Goal: Task Accomplishment & Management: Manage account settings

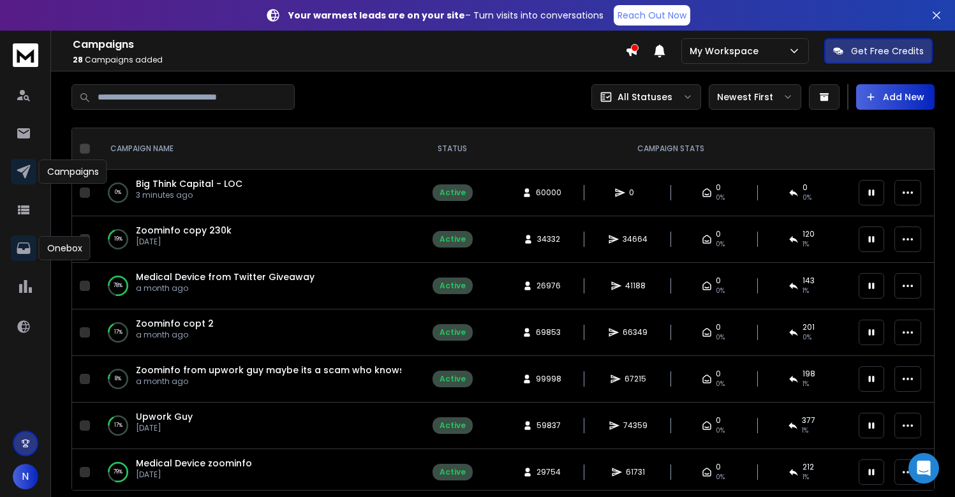
click at [26, 247] on icon at bounding box center [23, 247] width 15 height 15
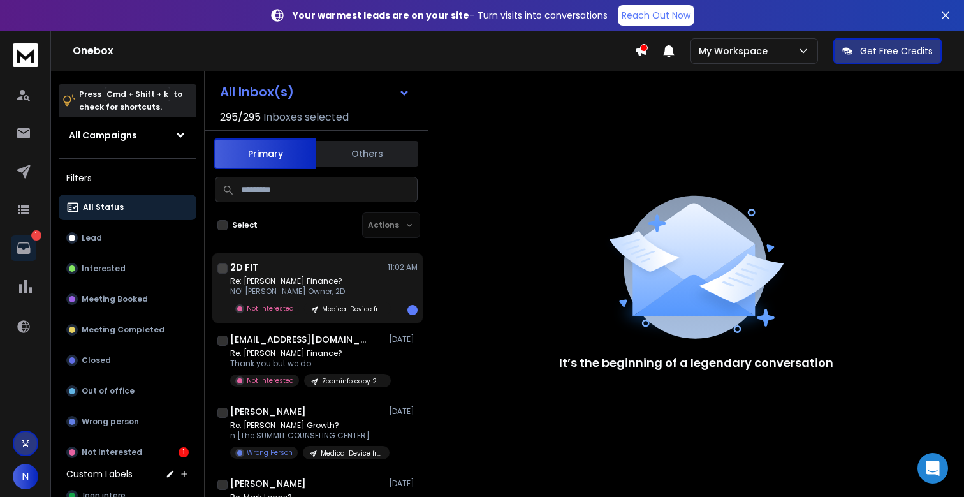
click at [321, 291] on p "NO! [PERSON_NAME] Owner, 2D" at bounding box center [306, 291] width 153 height 10
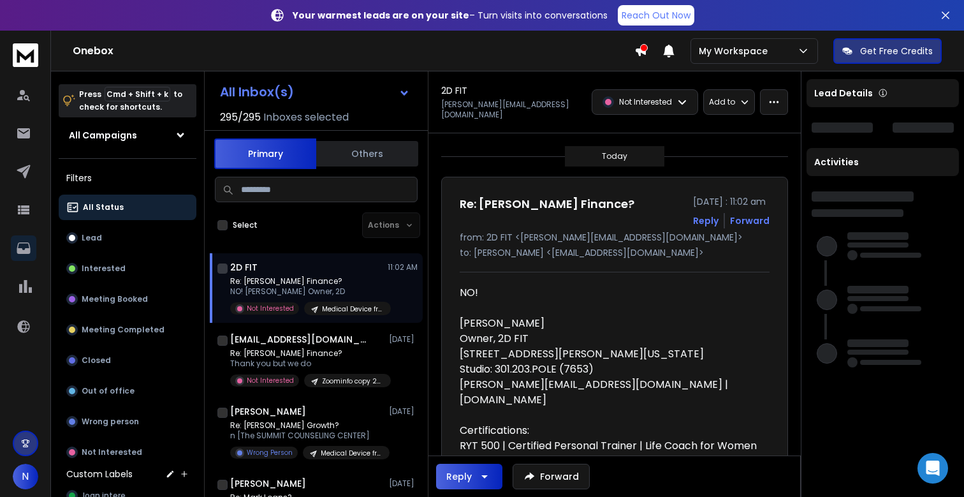
click at [386, 127] on div "All Inbox(s) 295 / 295 Inboxes selected Primary Others Select Actions 2D FIT 11…" at bounding box center [316, 319] width 223 height 497
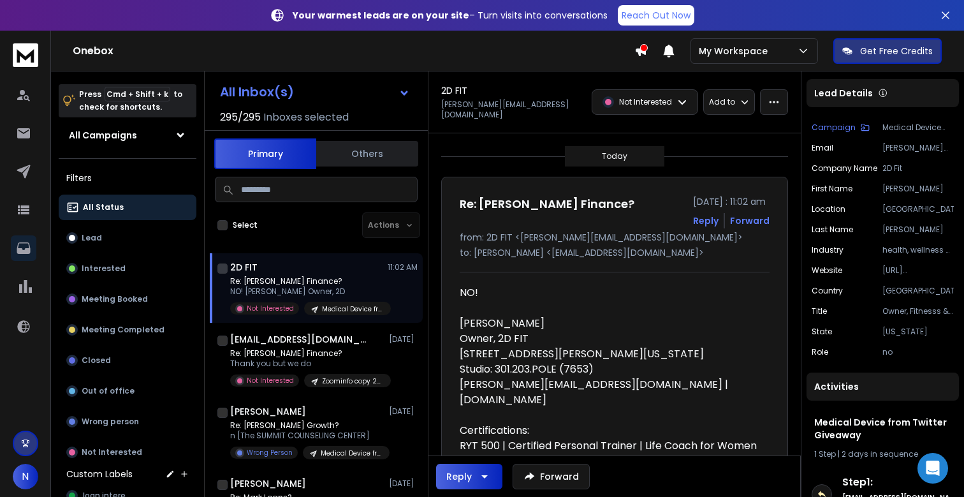
click at [382, 131] on div "All Inbox(s) 295 / 295 Inboxes selected Primary Others Select Actions 2D FIT 11…" at bounding box center [316, 319] width 223 height 497
click at [370, 138] on div "All Inbox(s) 295 / 295 Inboxes selected Primary Others Select Actions 2D FIT 11…" at bounding box center [316, 319] width 223 height 497
click at [366, 144] on button "Others" at bounding box center [367, 154] width 102 height 28
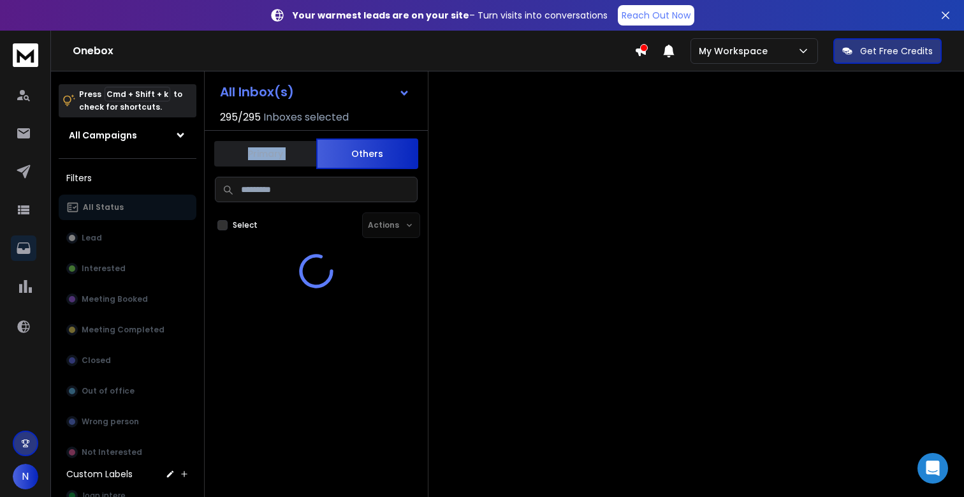
drag, startPoint x: 365, startPoint y: 145, endPoint x: 365, endPoint y: 152, distance: 7.0
click at [365, 152] on button "Others" at bounding box center [367, 153] width 102 height 31
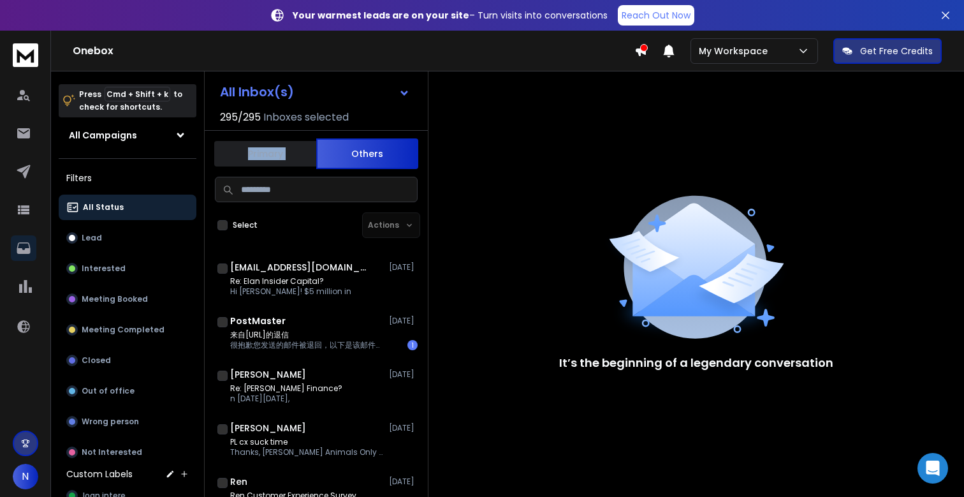
click at [245, 159] on button "Primary" at bounding box center [265, 154] width 102 height 28
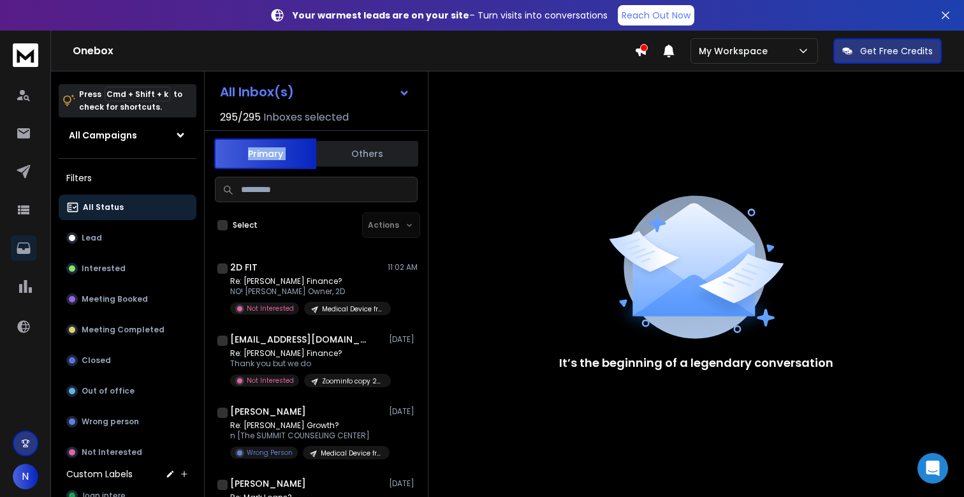
click at [333, 158] on button "Others" at bounding box center [367, 154] width 102 height 28
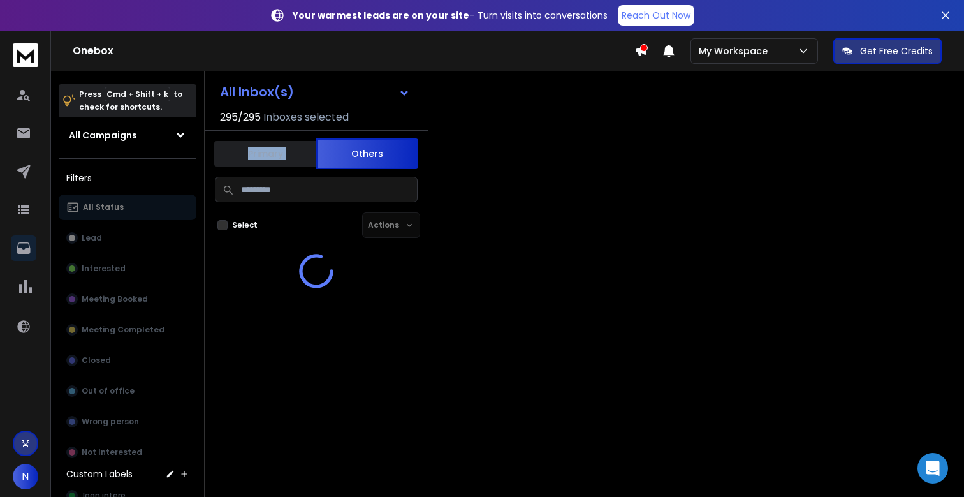
click at [334, 156] on button "Others" at bounding box center [367, 153] width 102 height 31
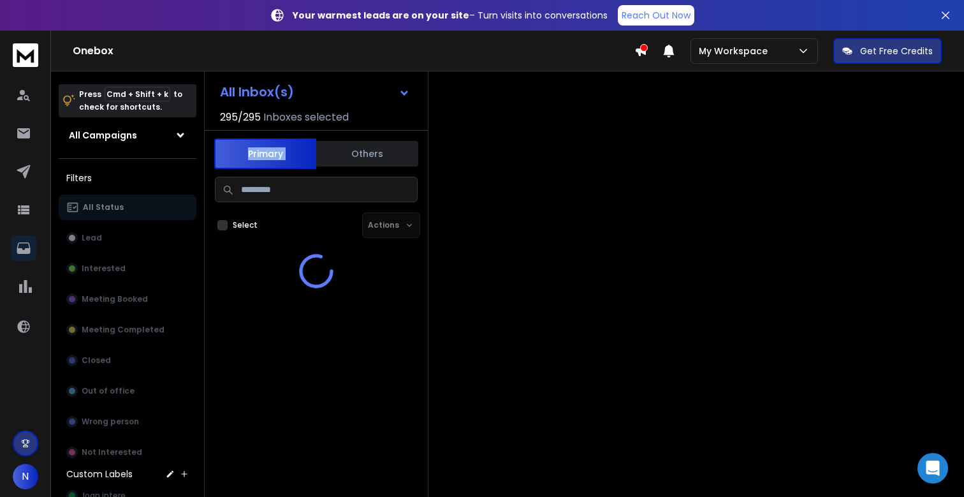
click at [260, 160] on button "Primary" at bounding box center [265, 153] width 102 height 31
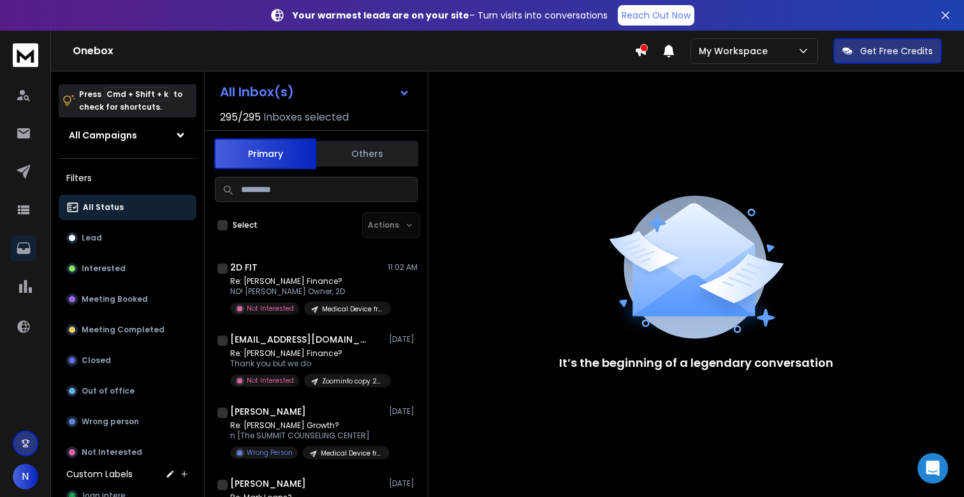
click at [372, 177] on input at bounding box center [316, 190] width 203 height 26
click at [368, 173] on div at bounding box center [316, 187] width 213 height 31
click at [366, 170] on div "Primary Others Select Actions 2D FIT 11:02 AM Re: [PERSON_NAME] Finance? NO! [P…" at bounding box center [316, 379] width 223 height 477
click at [363, 167] on div "Primary Others Select Actions 2D FIT 11:02 AM Re: [PERSON_NAME] Finance? NO! [P…" at bounding box center [316, 379] width 223 height 477
click at [360, 164] on button "Others" at bounding box center [367, 154] width 102 height 28
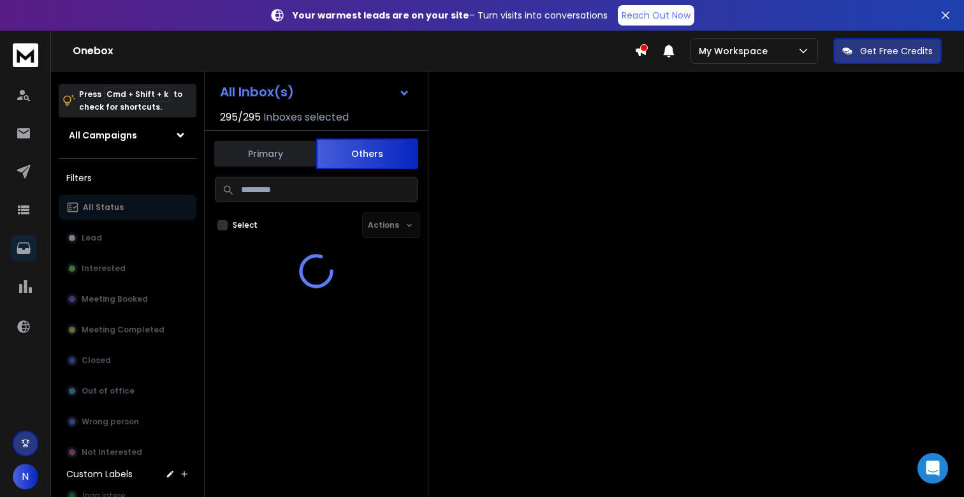
click at [360, 163] on button "Others" at bounding box center [367, 153] width 102 height 31
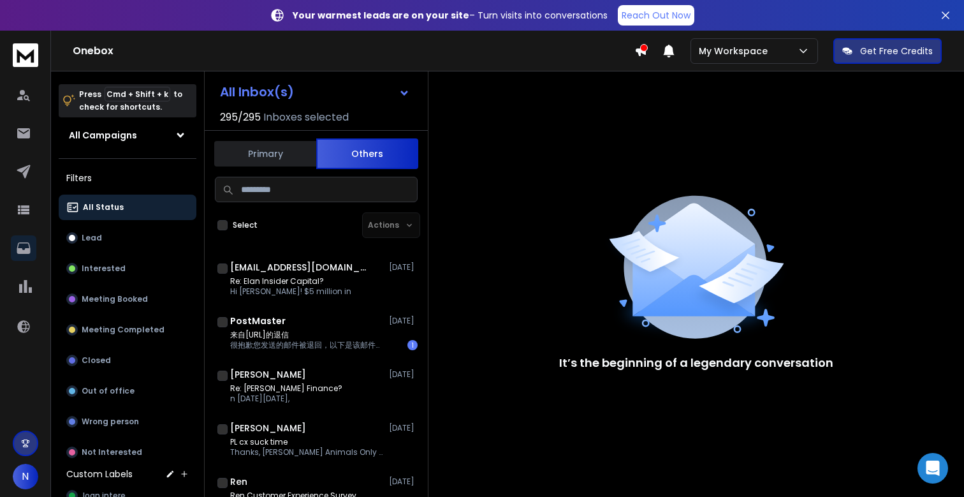
click at [271, 151] on button "Primary" at bounding box center [265, 154] width 102 height 28
